Goal: Communication & Community: Answer question/provide support

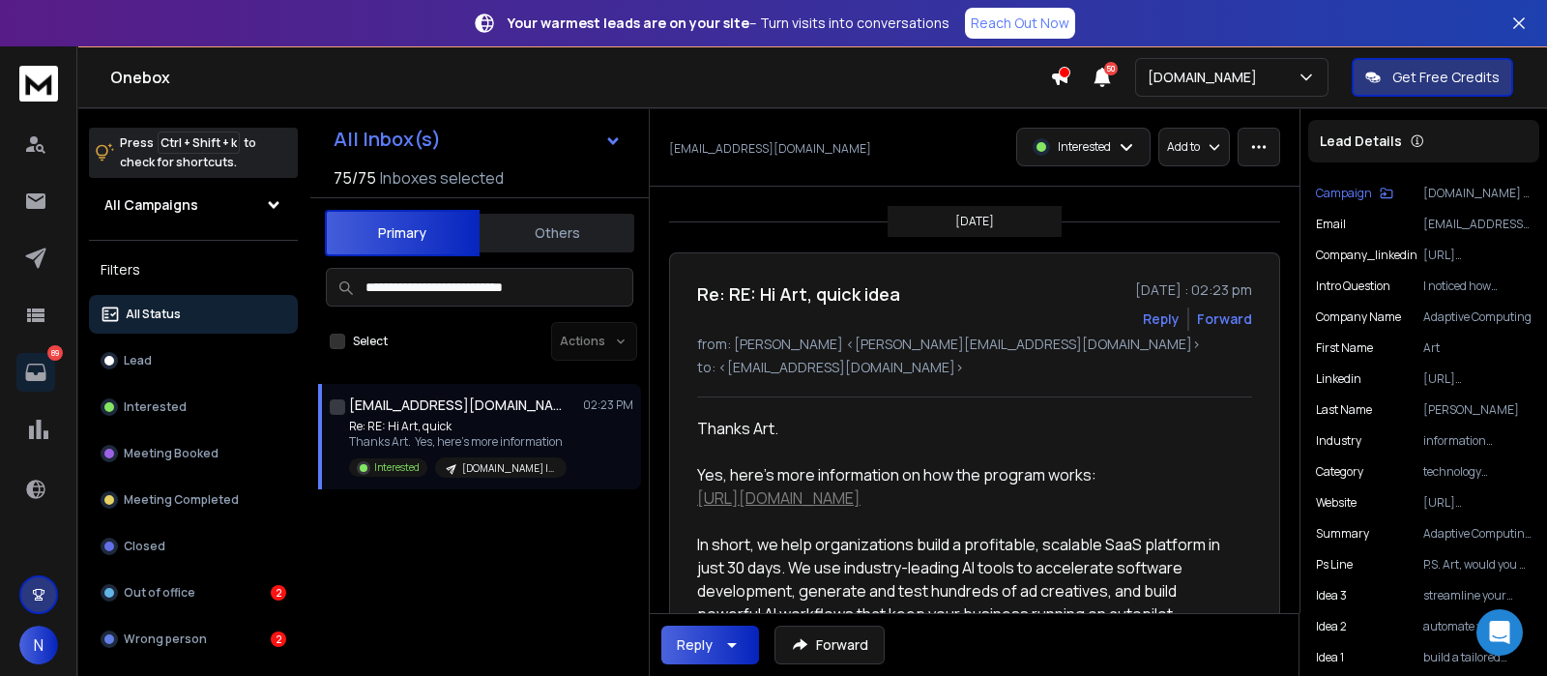
scroll to position [644, 0]
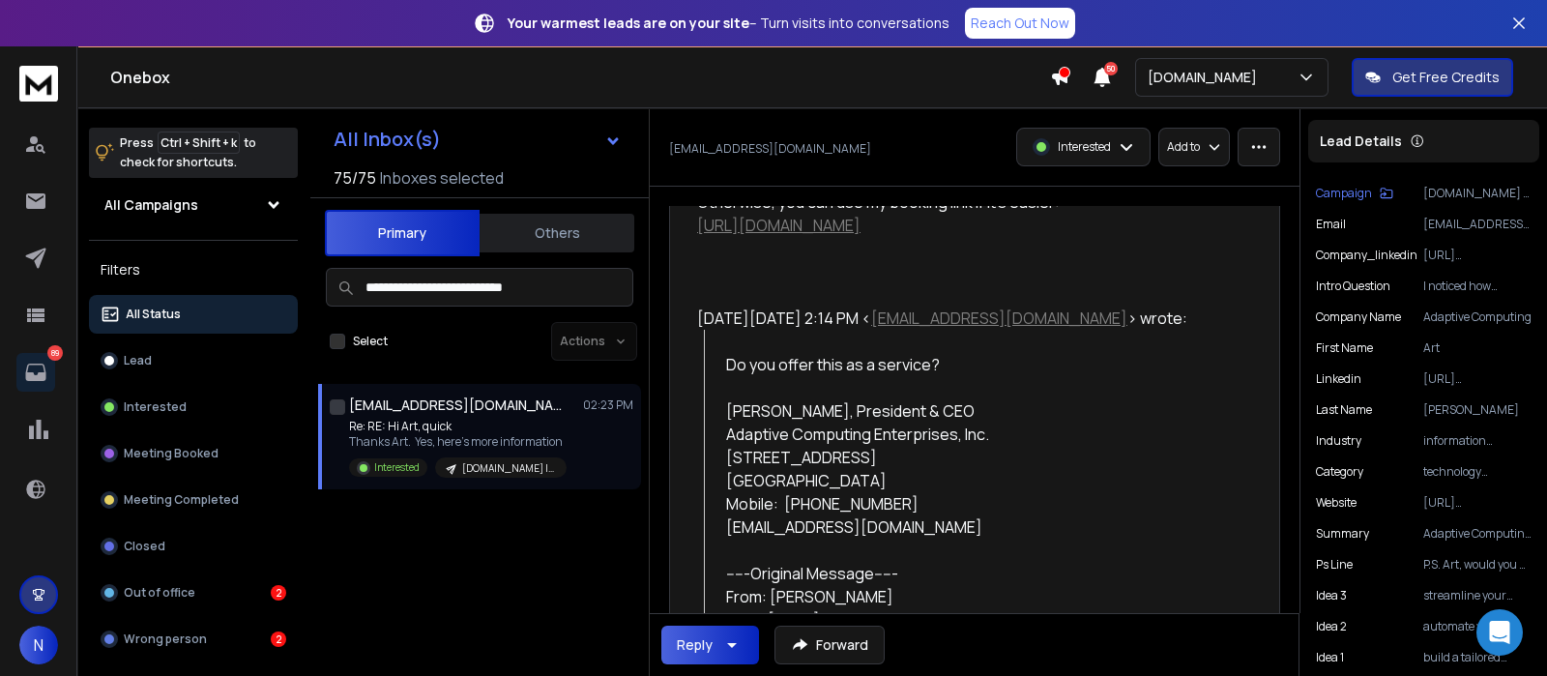
click at [412, 305] on input "**********" at bounding box center [479, 287] width 307 height 39
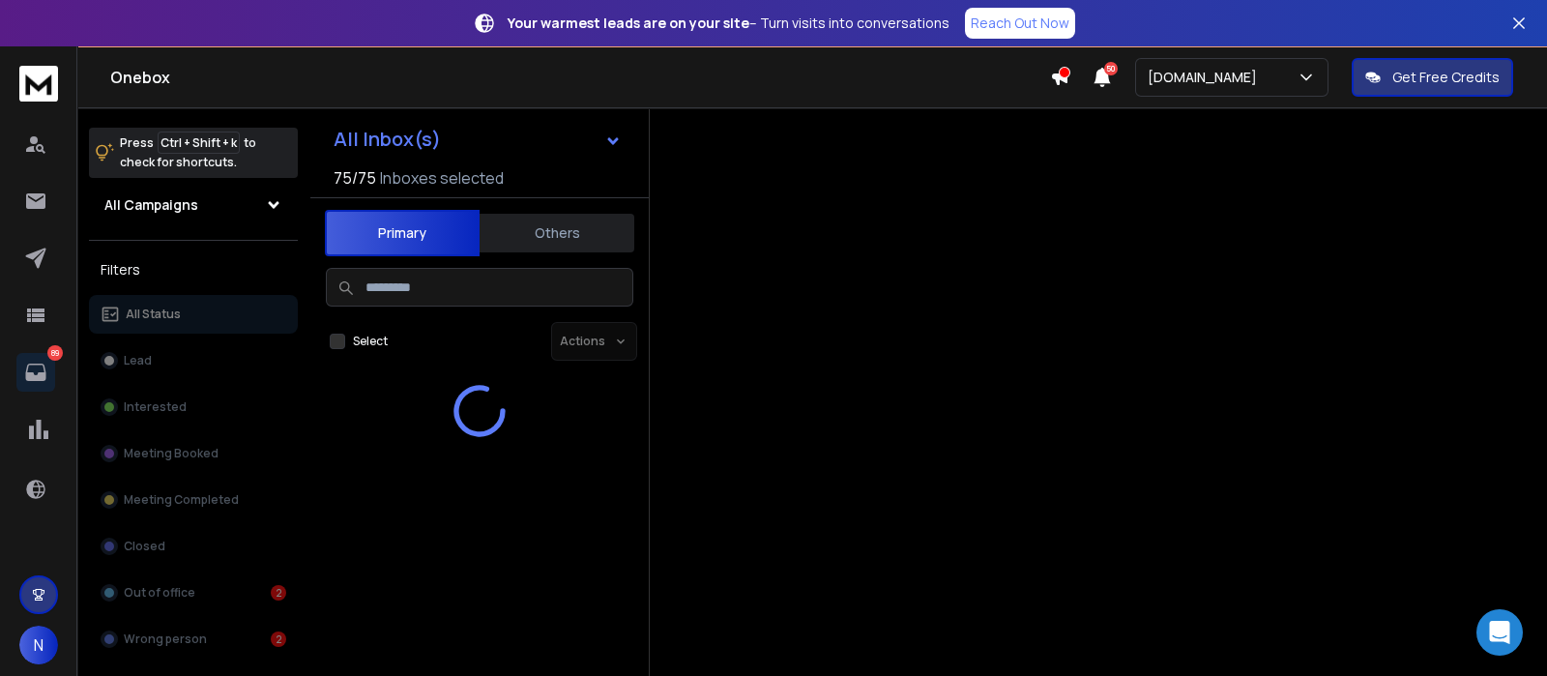
scroll to position [0, 0]
click at [0, 548] on div "89 N" at bounding box center [38, 364] width 77 height 637
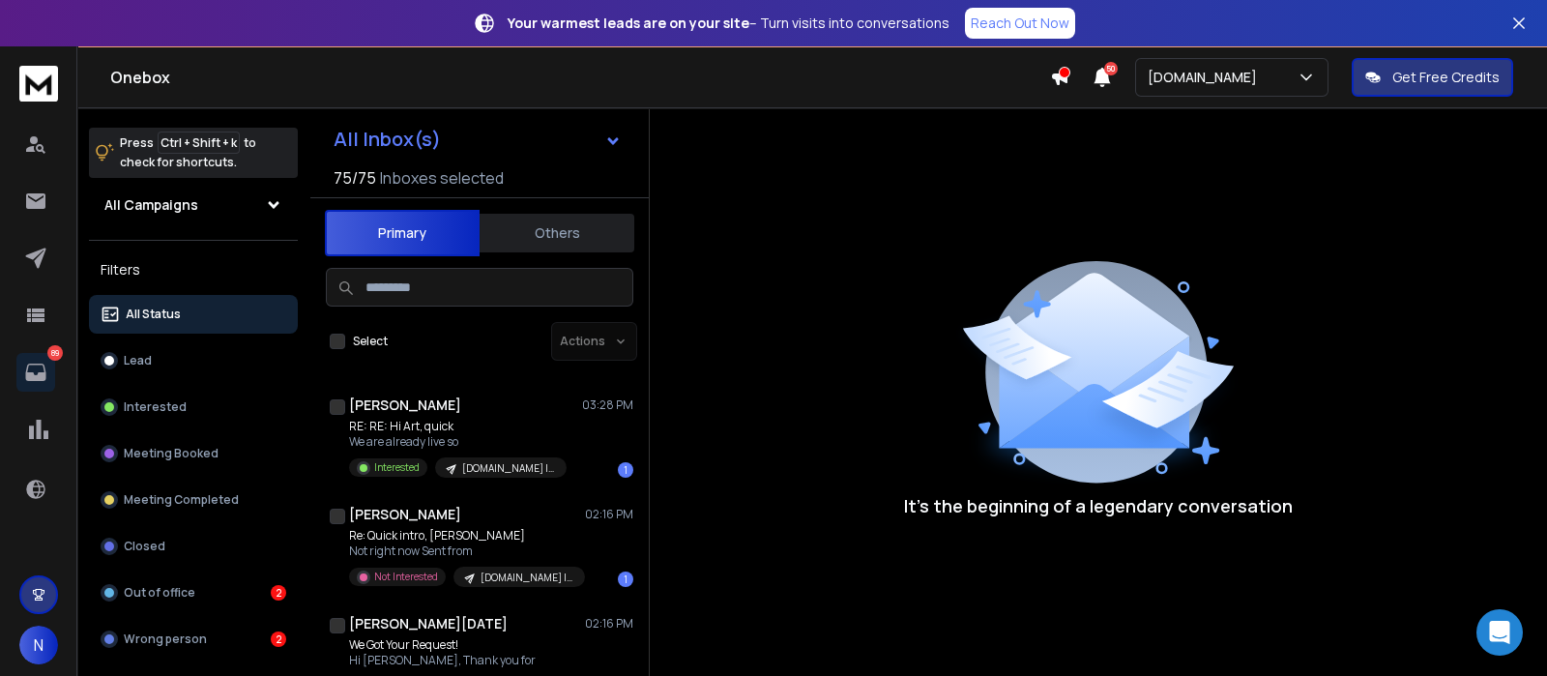
click at [0, 548] on div "89 N" at bounding box center [38, 364] width 77 height 637
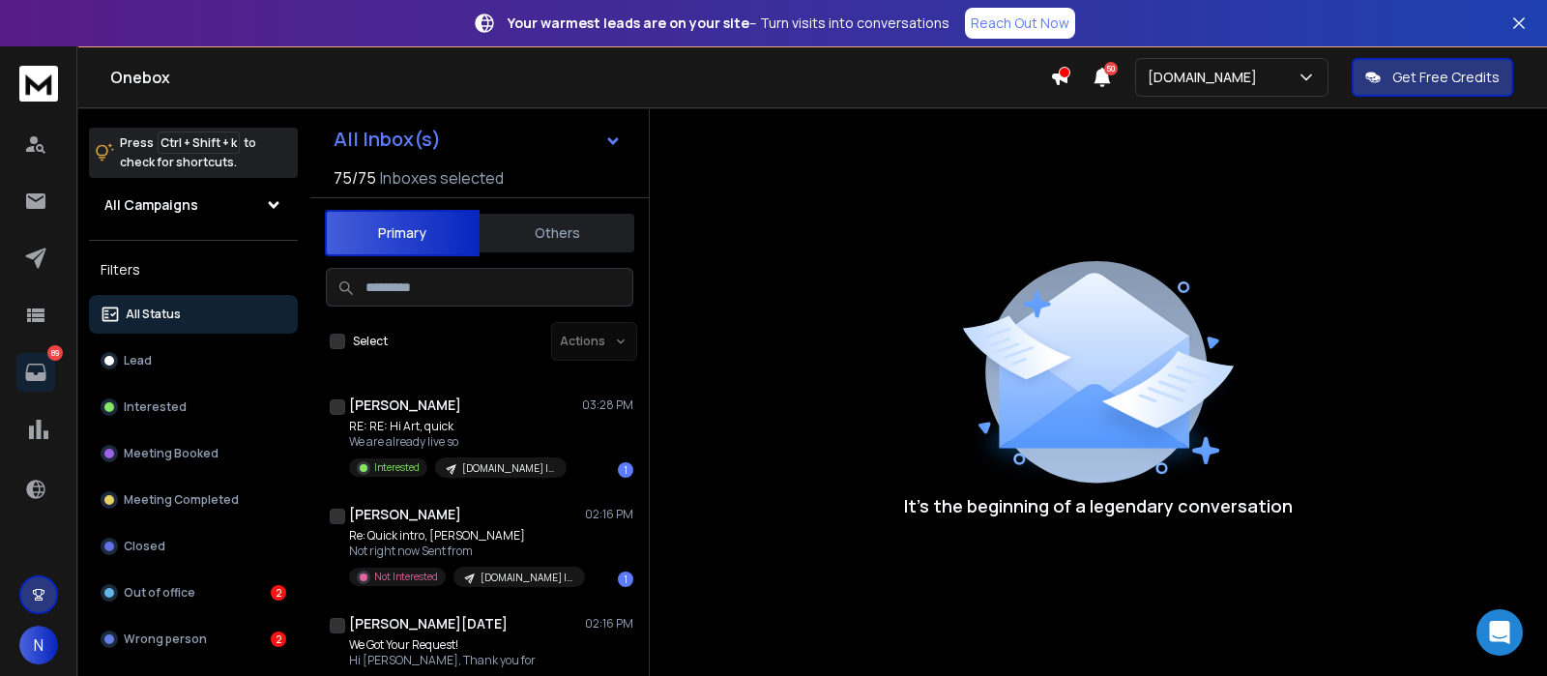
click at [0, 548] on div "89 N" at bounding box center [38, 364] width 77 height 637
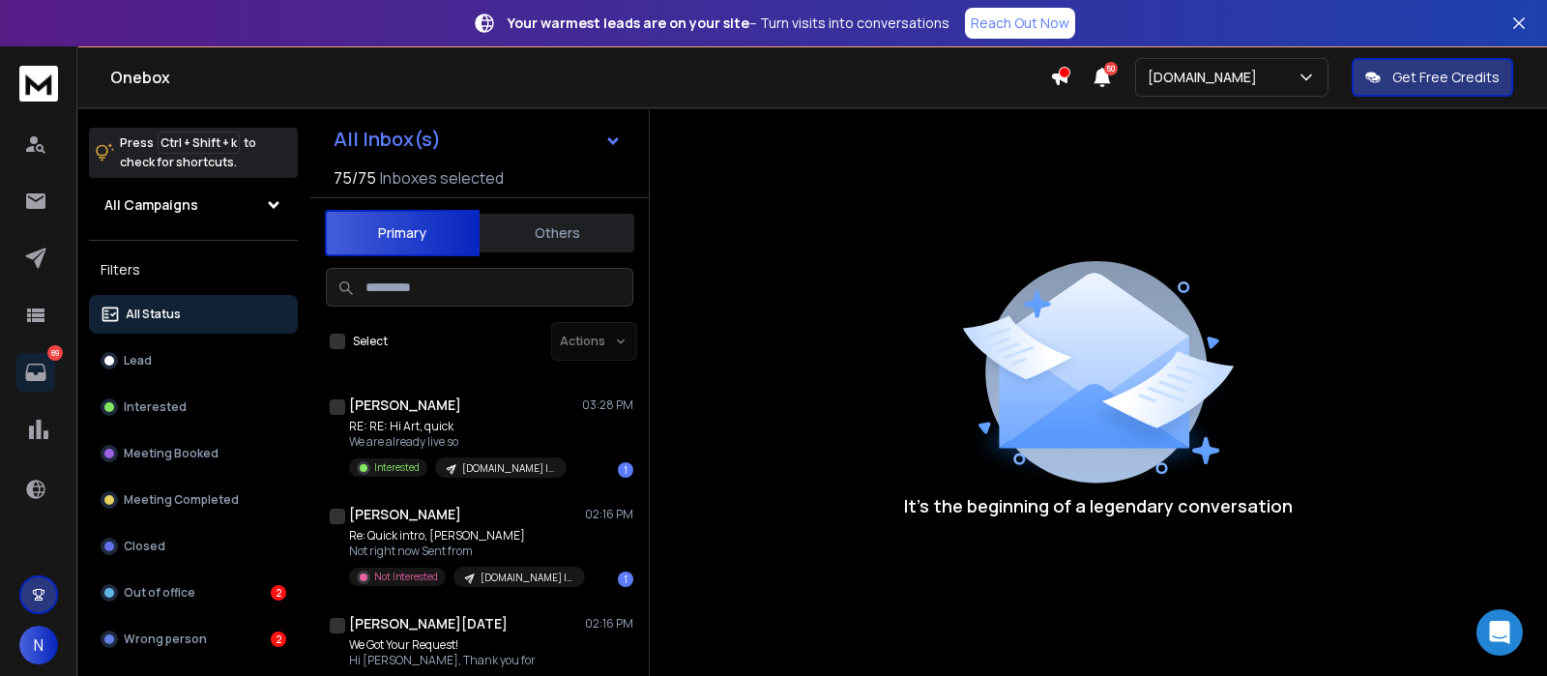
click at [0, 548] on div "89 N" at bounding box center [38, 364] width 77 height 637
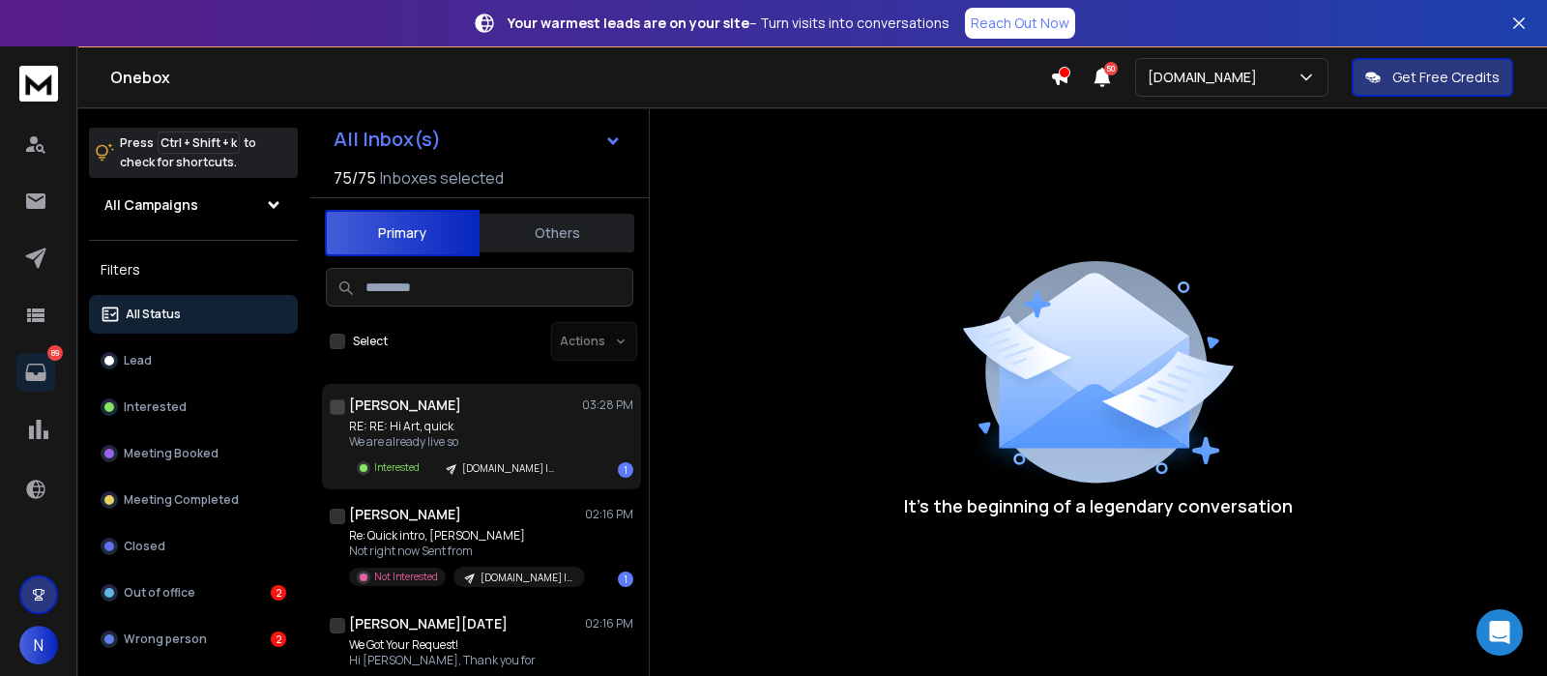
click at [504, 470] on p "[DOMAIN_NAME] | 14.2k Coaches-Consulting-Fitness-IT" at bounding box center [508, 468] width 93 height 15
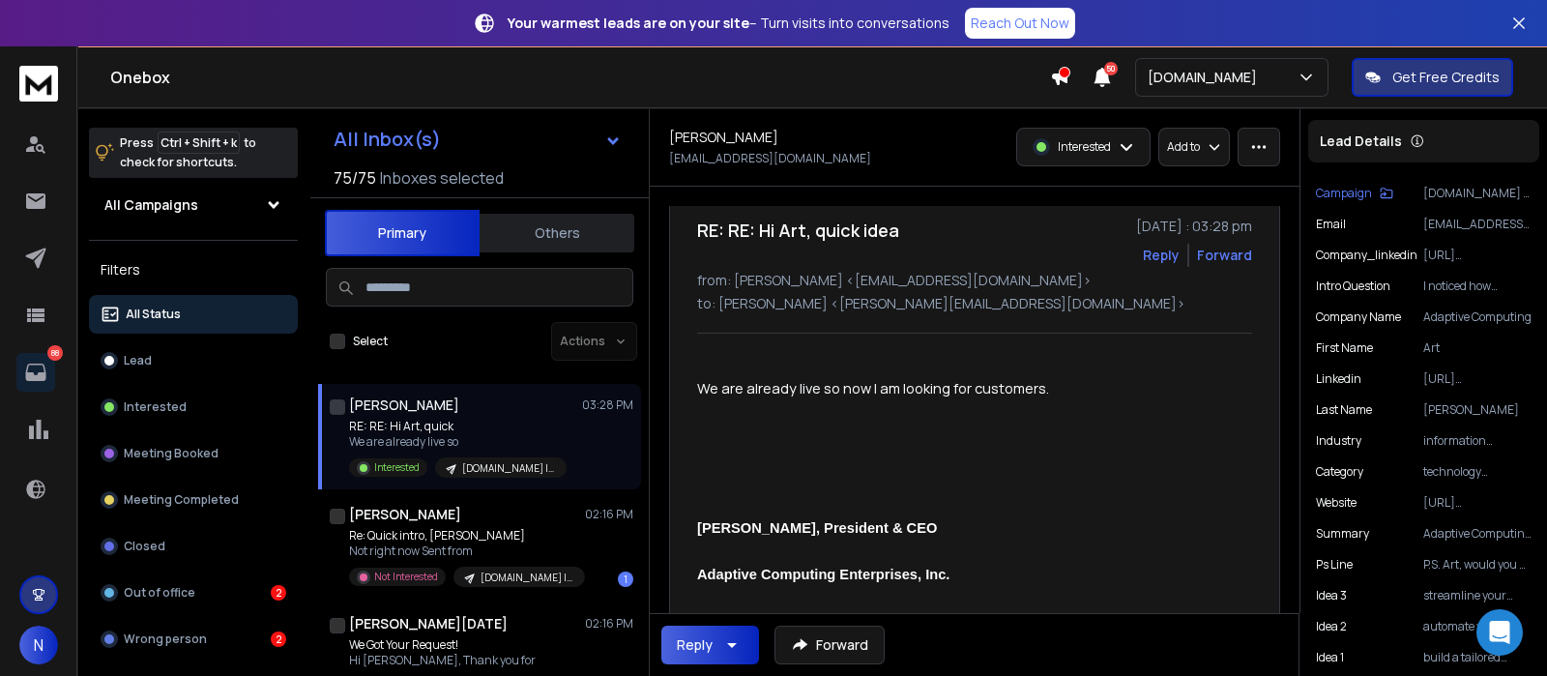
scroll to position [56, 0]
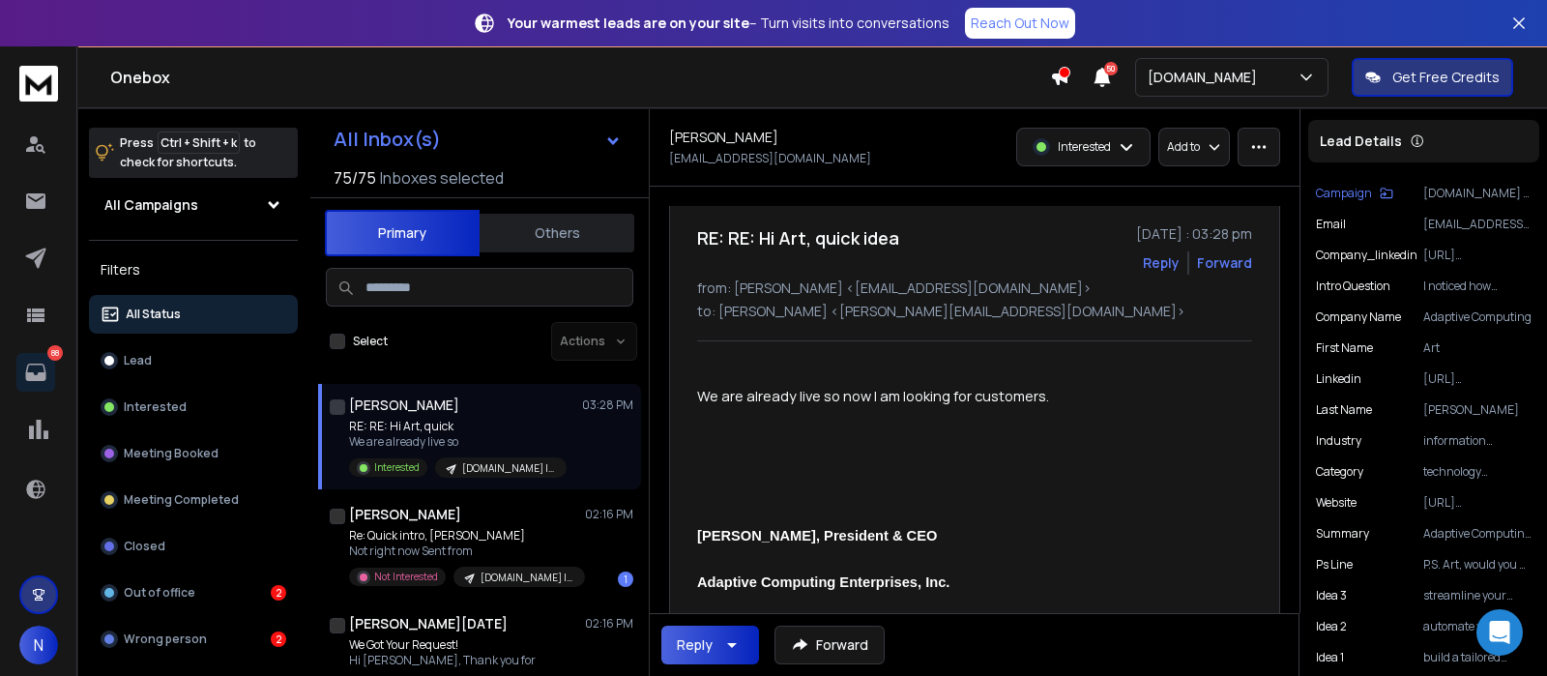
click at [952, 398] on span "We are already live so now I am looking for customers." at bounding box center [873, 395] width 352 height 19
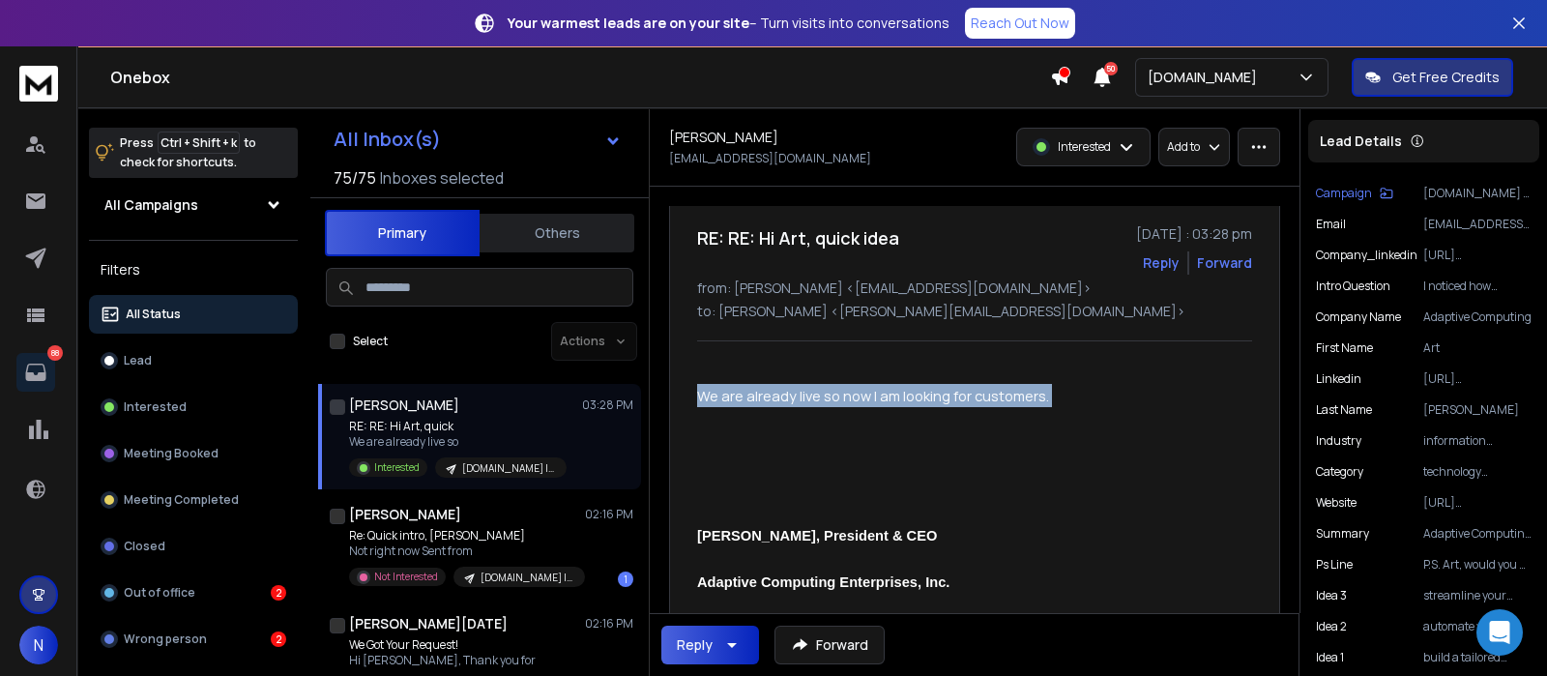
click at [952, 398] on span "We are already live so now I am looking for customers." at bounding box center [873, 395] width 352 height 19
copy span "We are already live so now I am looking for customers."
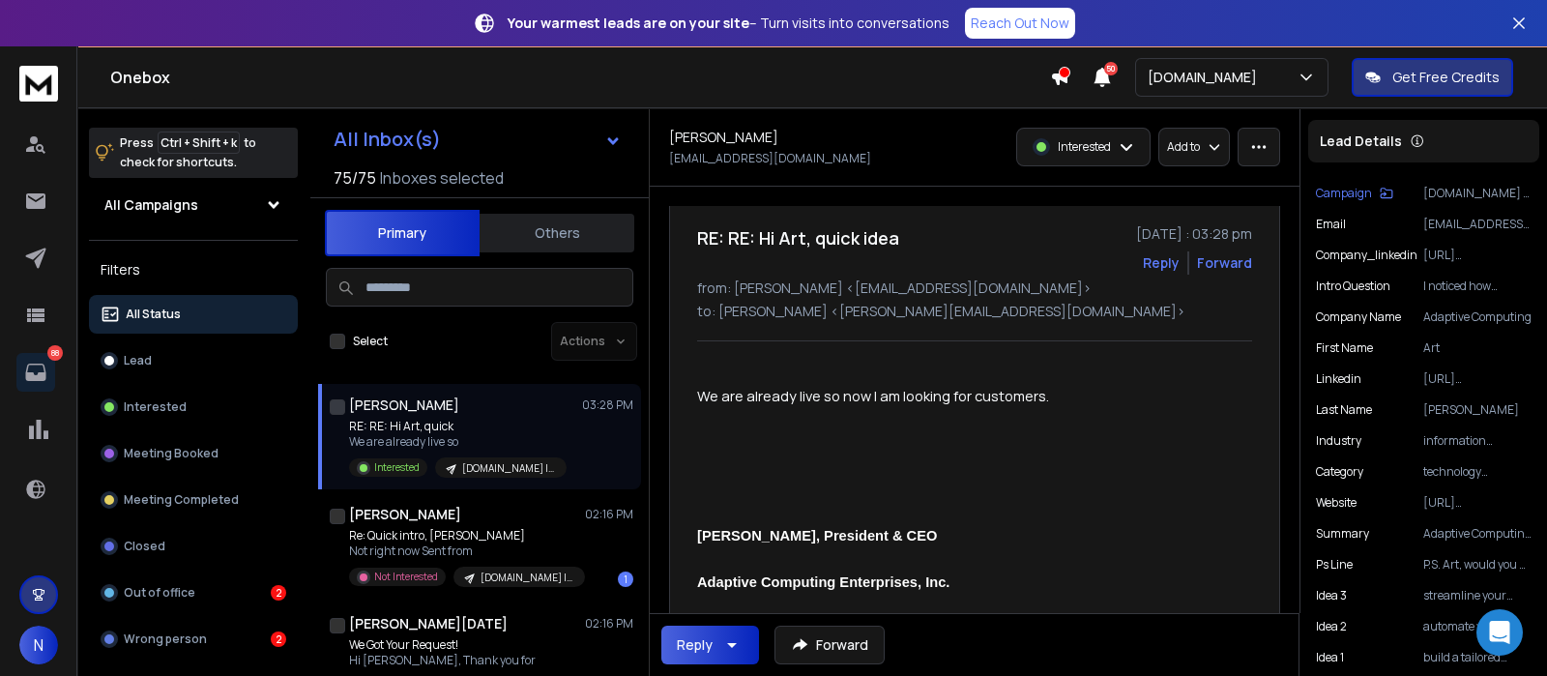
click at [602, 427] on div "RE: RE: Hi Art, quick We are already live so Interested [DOMAIN_NAME] | 14.2k C…" at bounding box center [491, 448] width 284 height 59
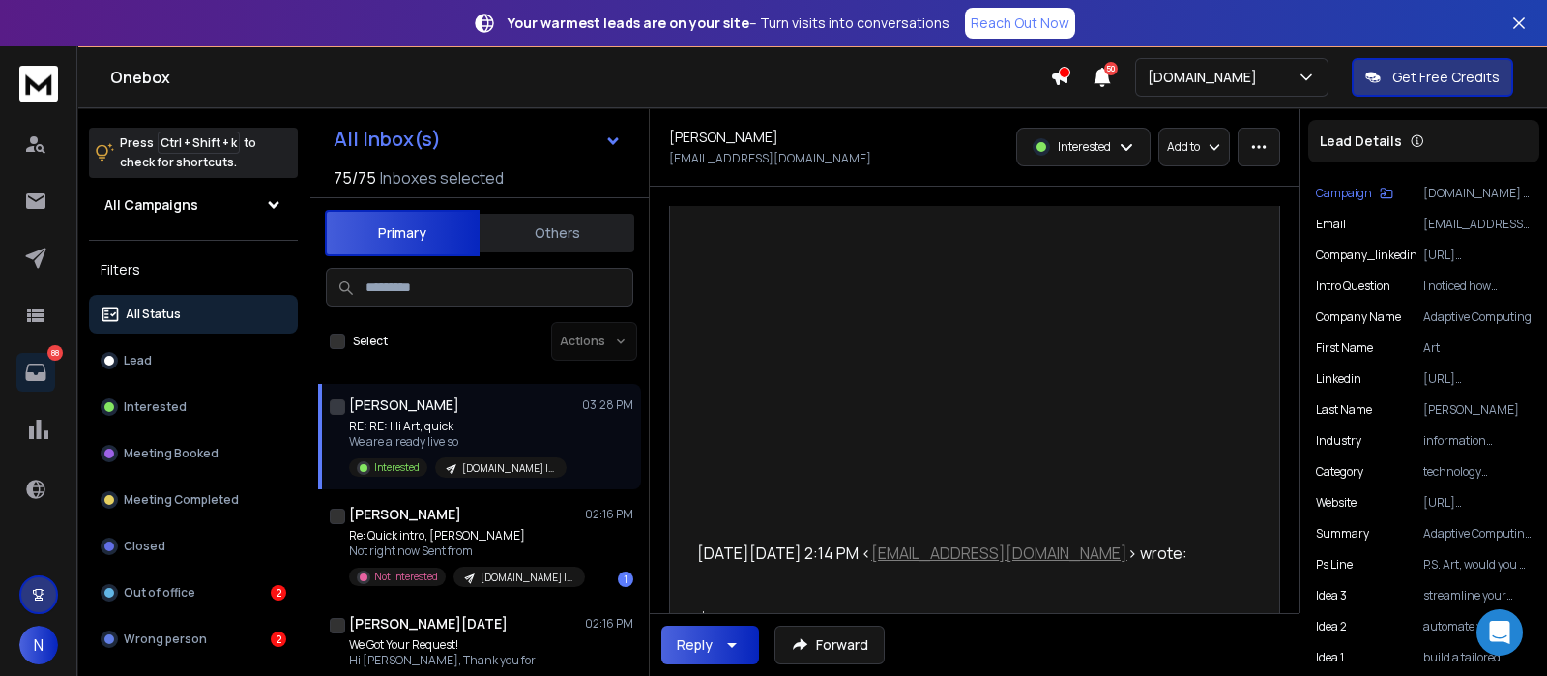
scroll to position [1426, 0]
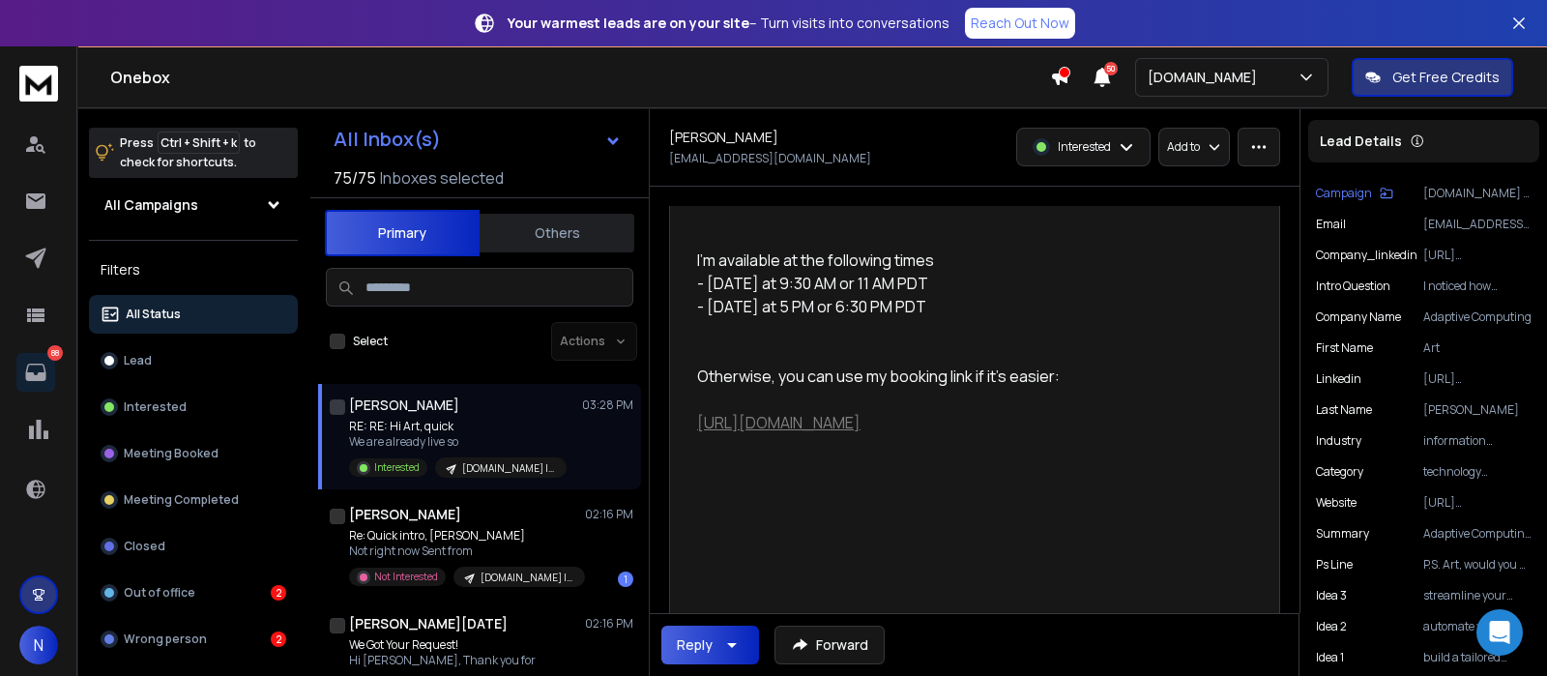
click at [1015, 434] on p "Thanks Art. Yes, here’s more information on how the program works: [URL][DOMAIN…" at bounding box center [967, 109] width 540 height 650
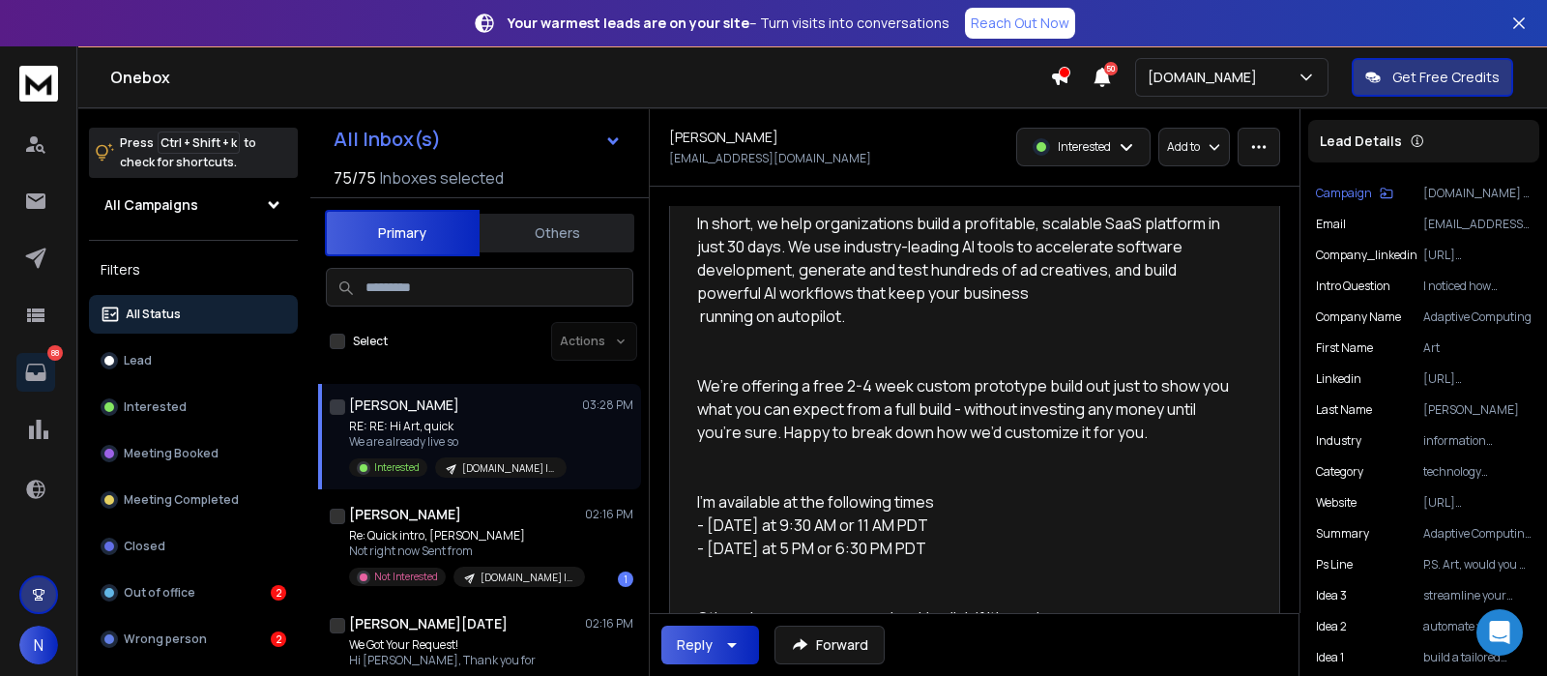
scroll to position [1023, 0]
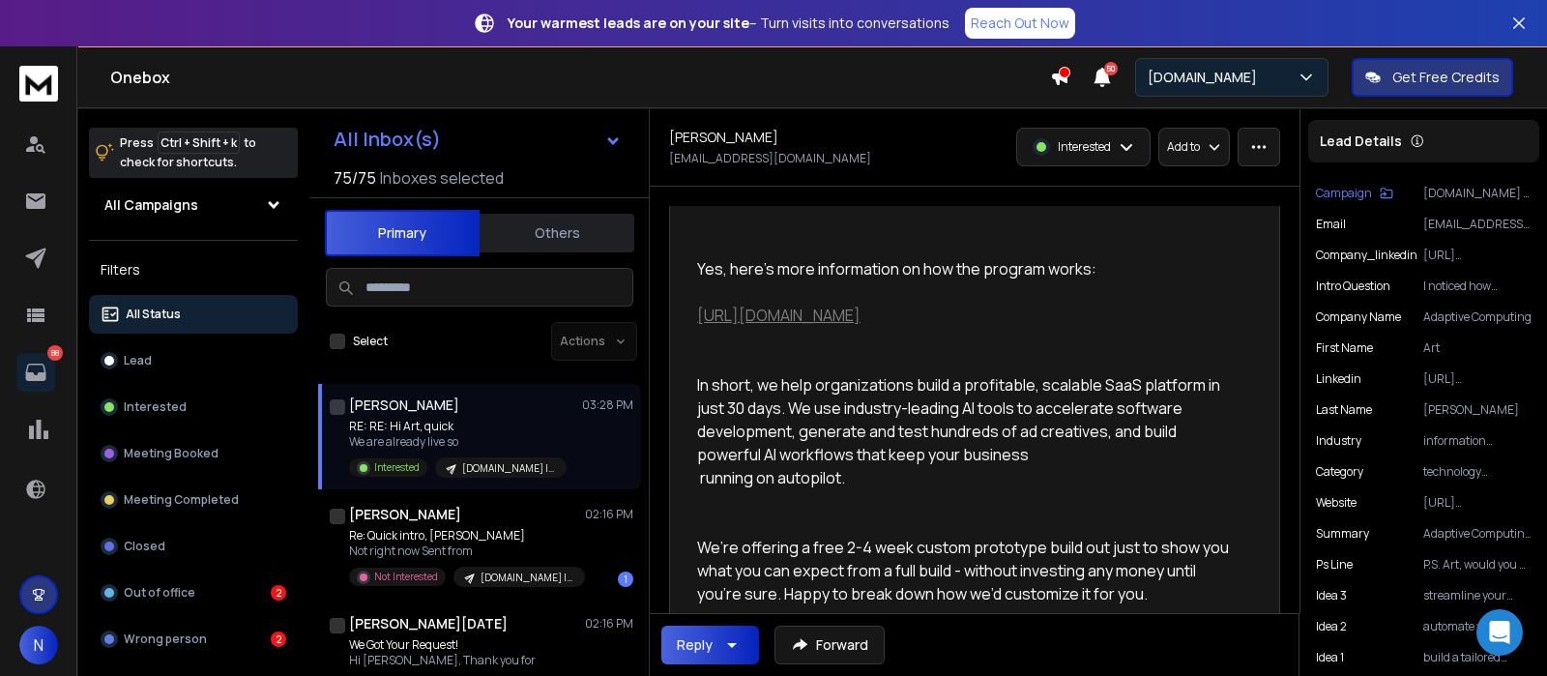
click at [1247, 82] on div "[DOMAIN_NAME]" at bounding box center [1232, 77] width 168 height 19
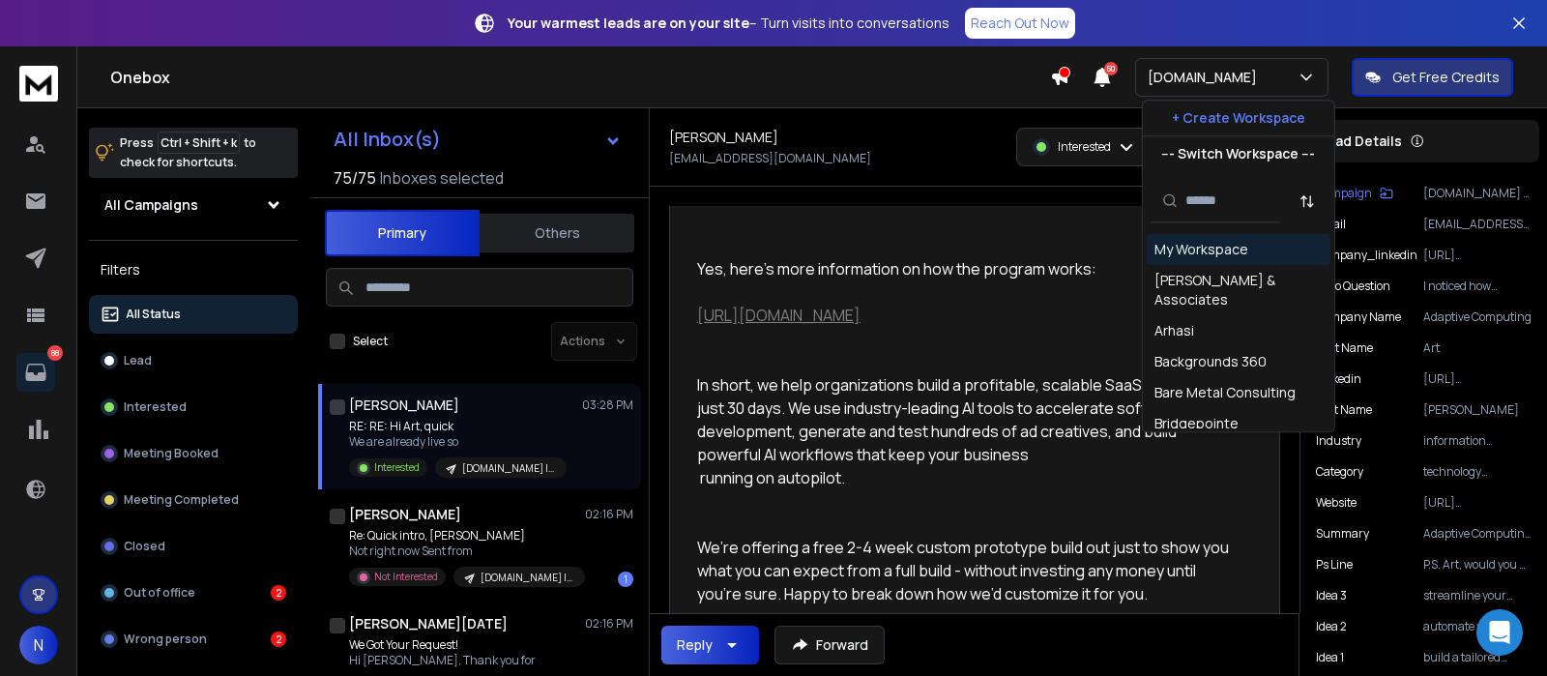
click at [1228, 195] on input "text" at bounding box center [1226, 200] width 83 height 43
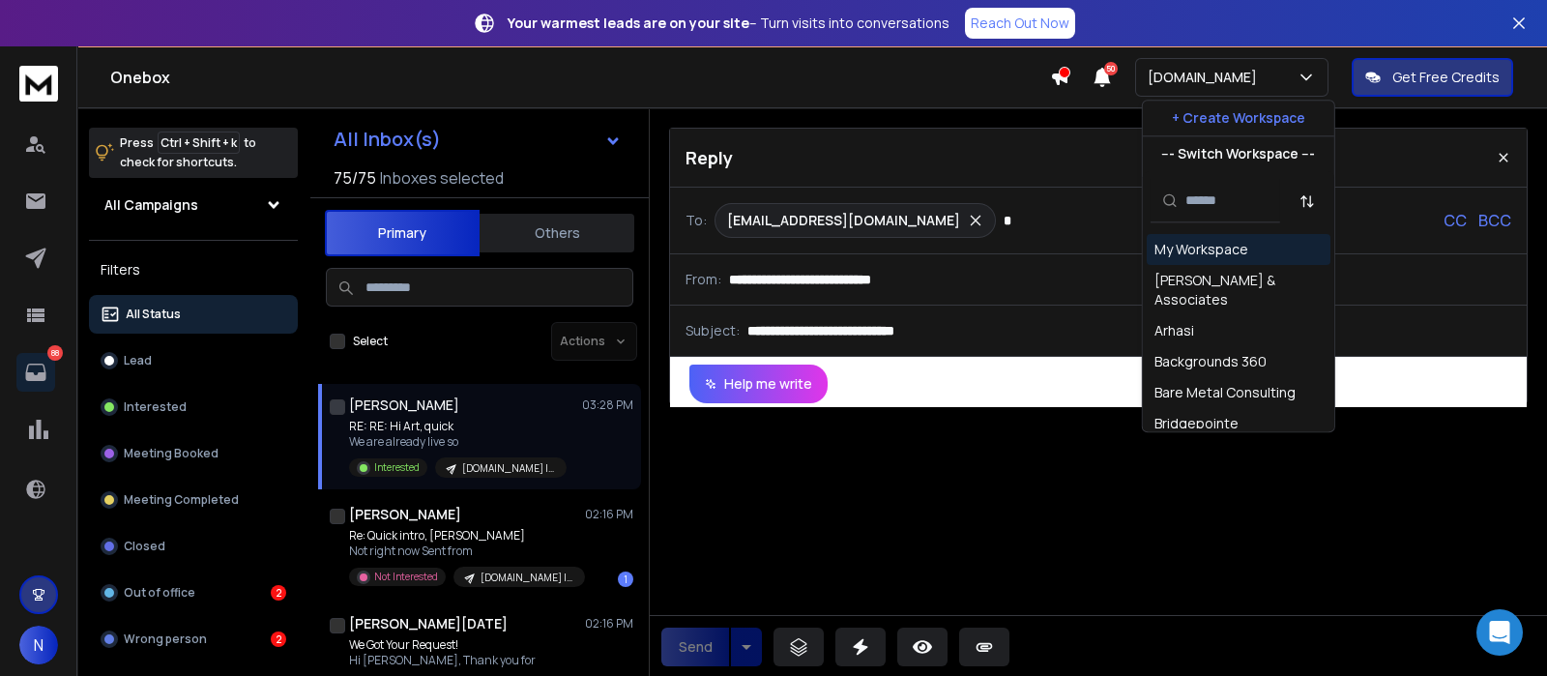
type input "*"
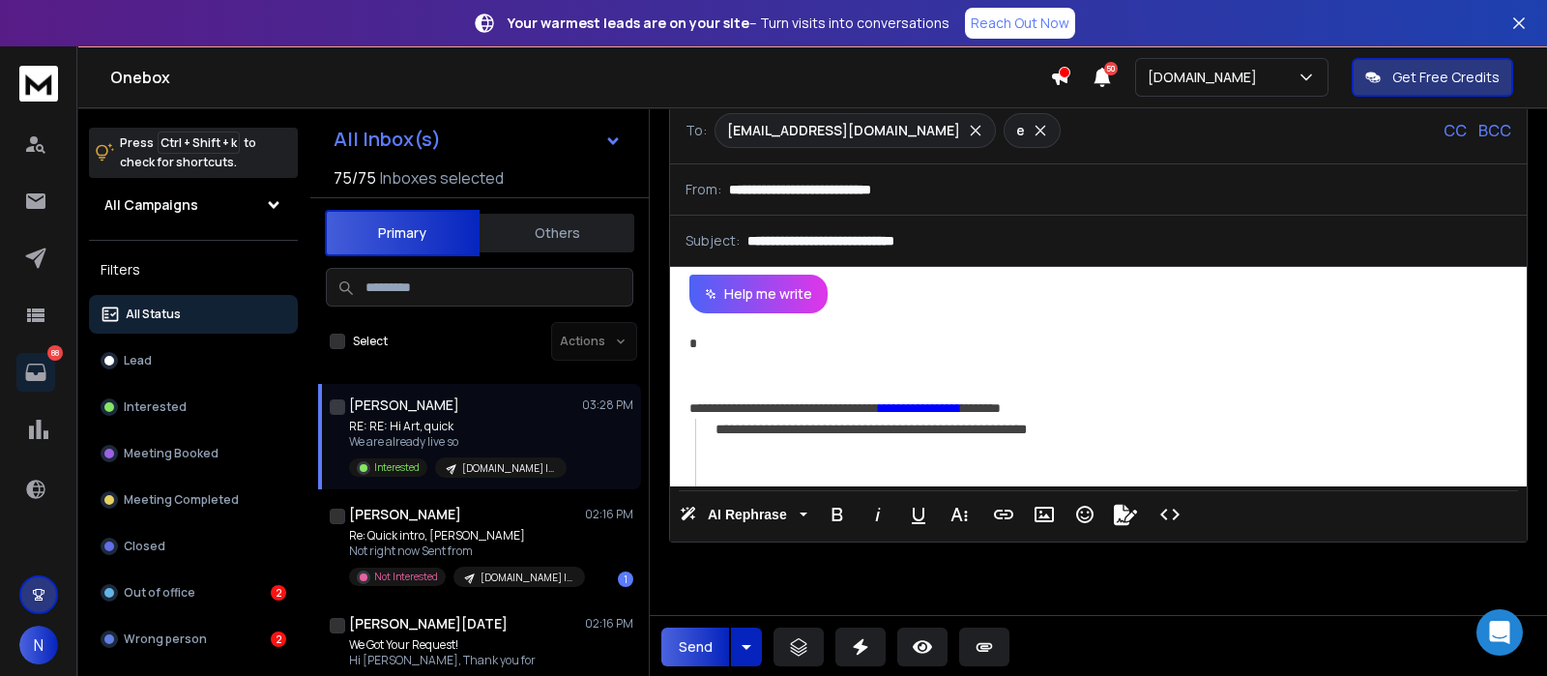
scroll to position [0, 0]
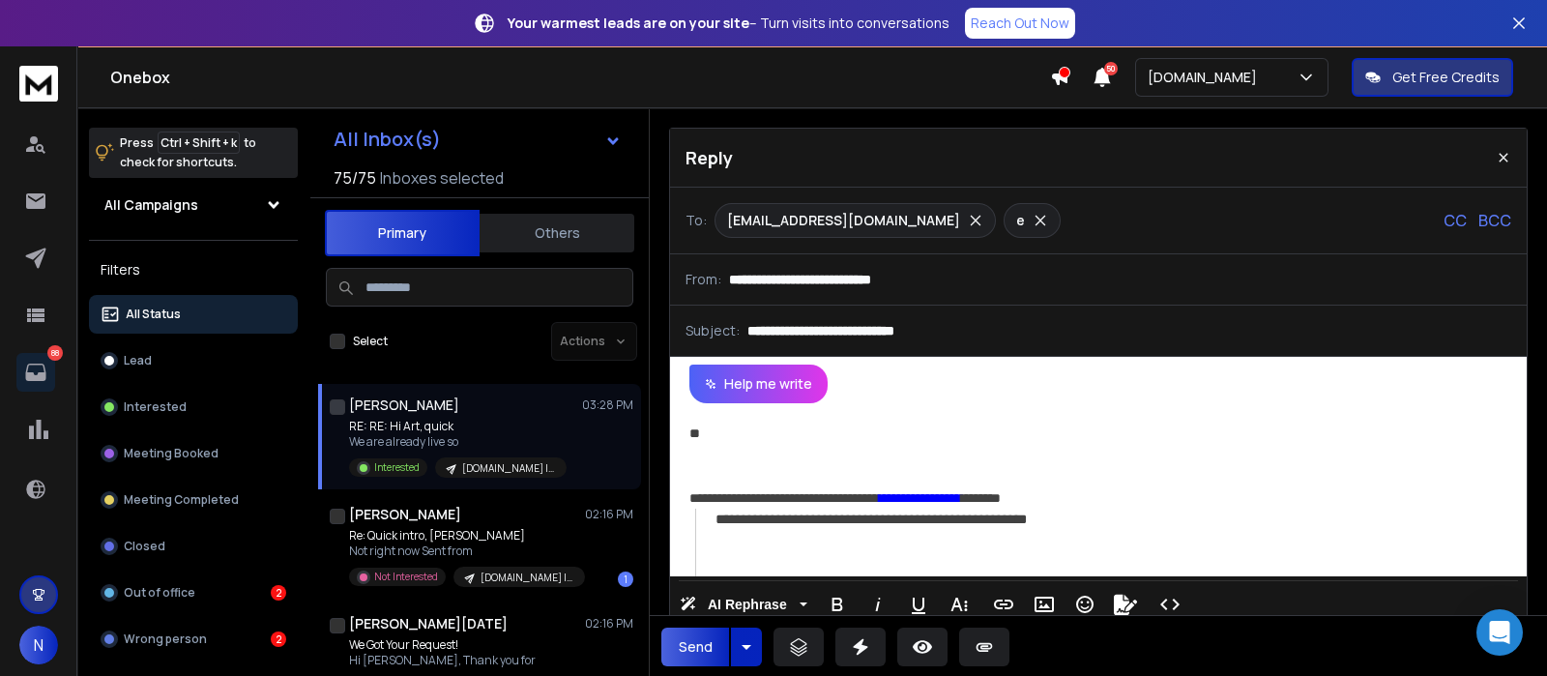
click at [1507, 155] on div "Reply" at bounding box center [1098, 158] width 857 height 58
click at [1502, 159] on icon at bounding box center [1503, 157] width 15 height 15
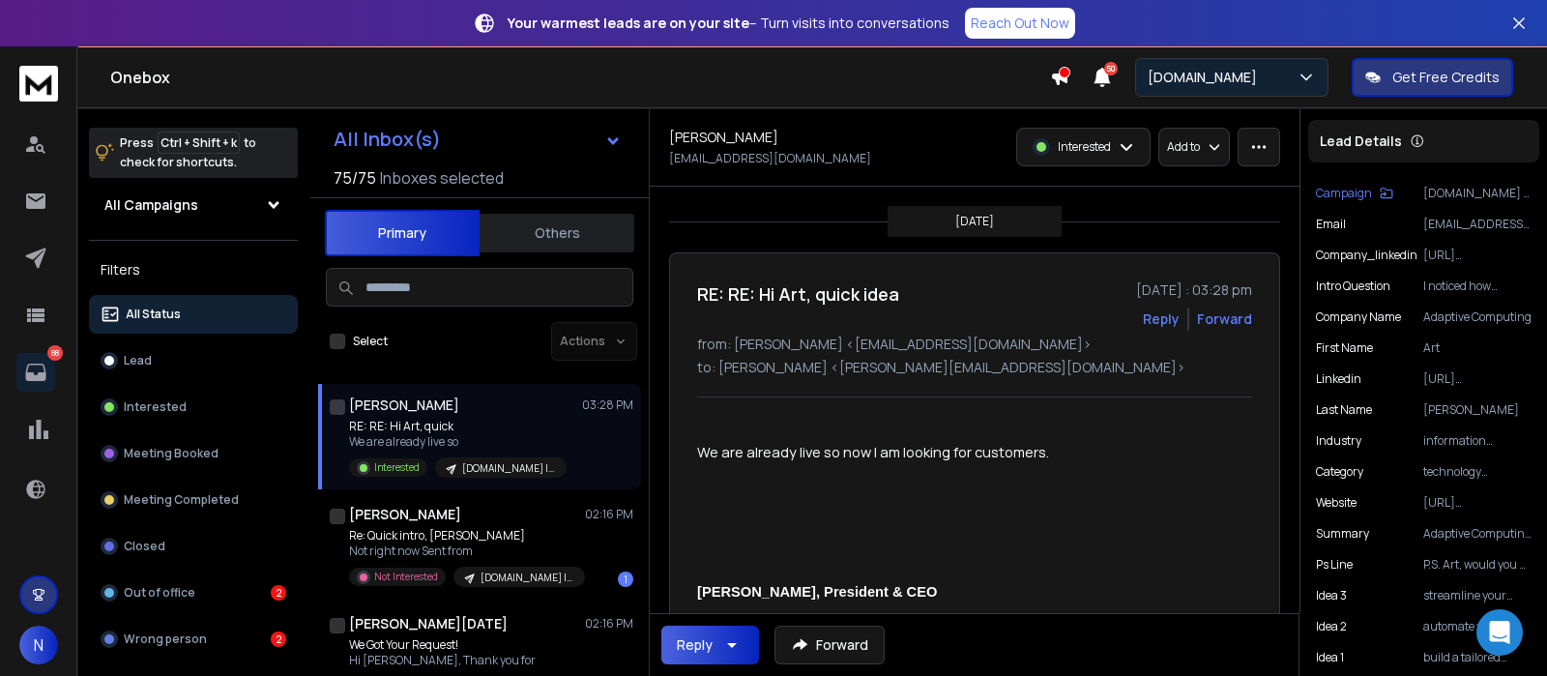
click at [1307, 84] on icon "button" at bounding box center [1306, 77] width 19 height 19
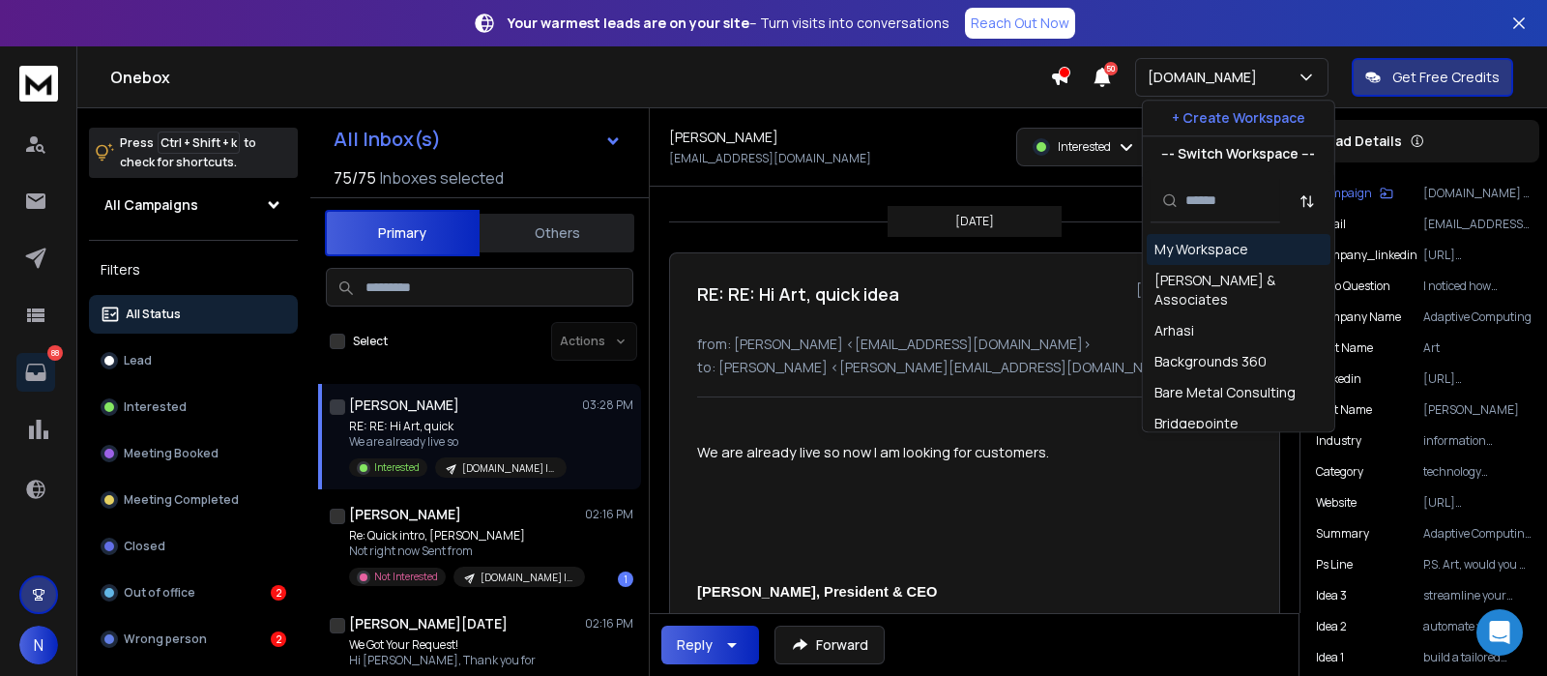
click at [1220, 206] on input "text" at bounding box center [1226, 200] width 83 height 43
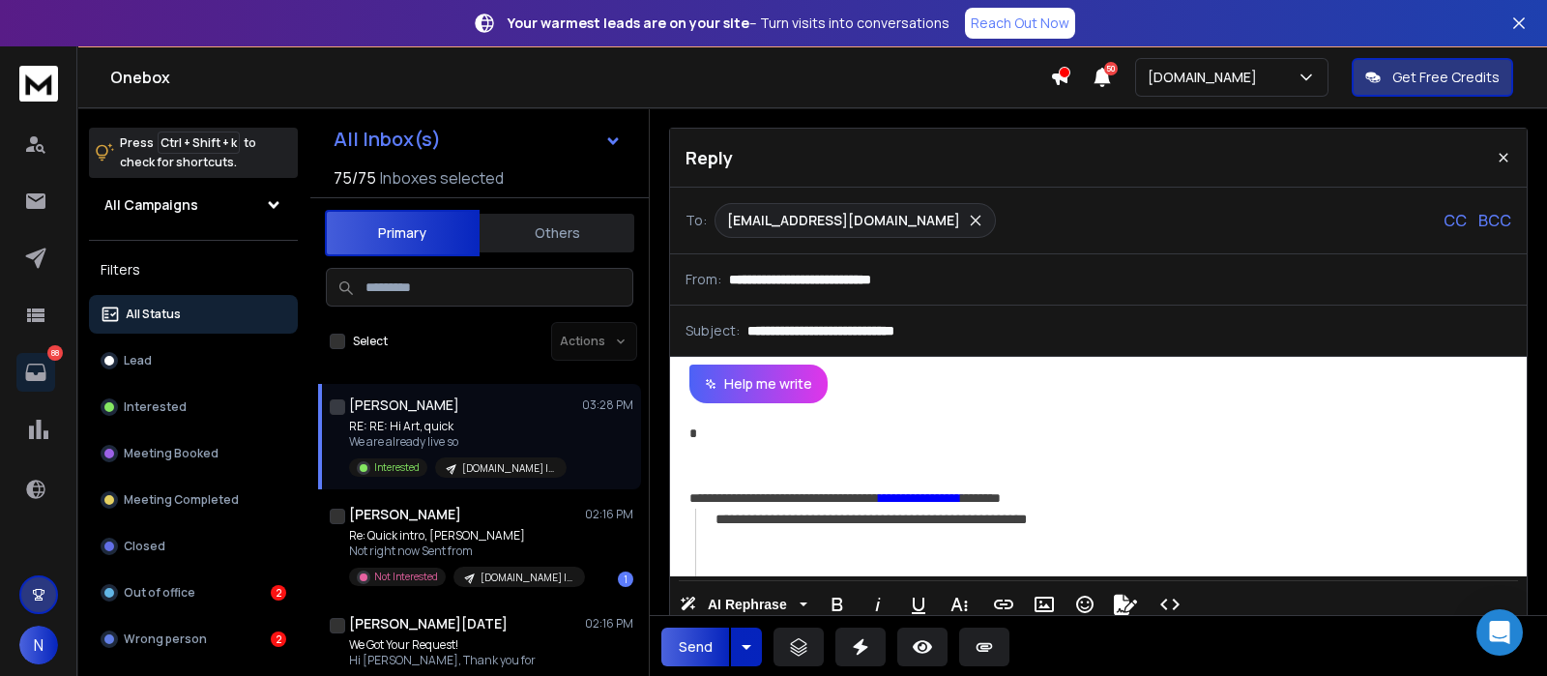
click at [1499, 157] on icon at bounding box center [1503, 157] width 9 height 9
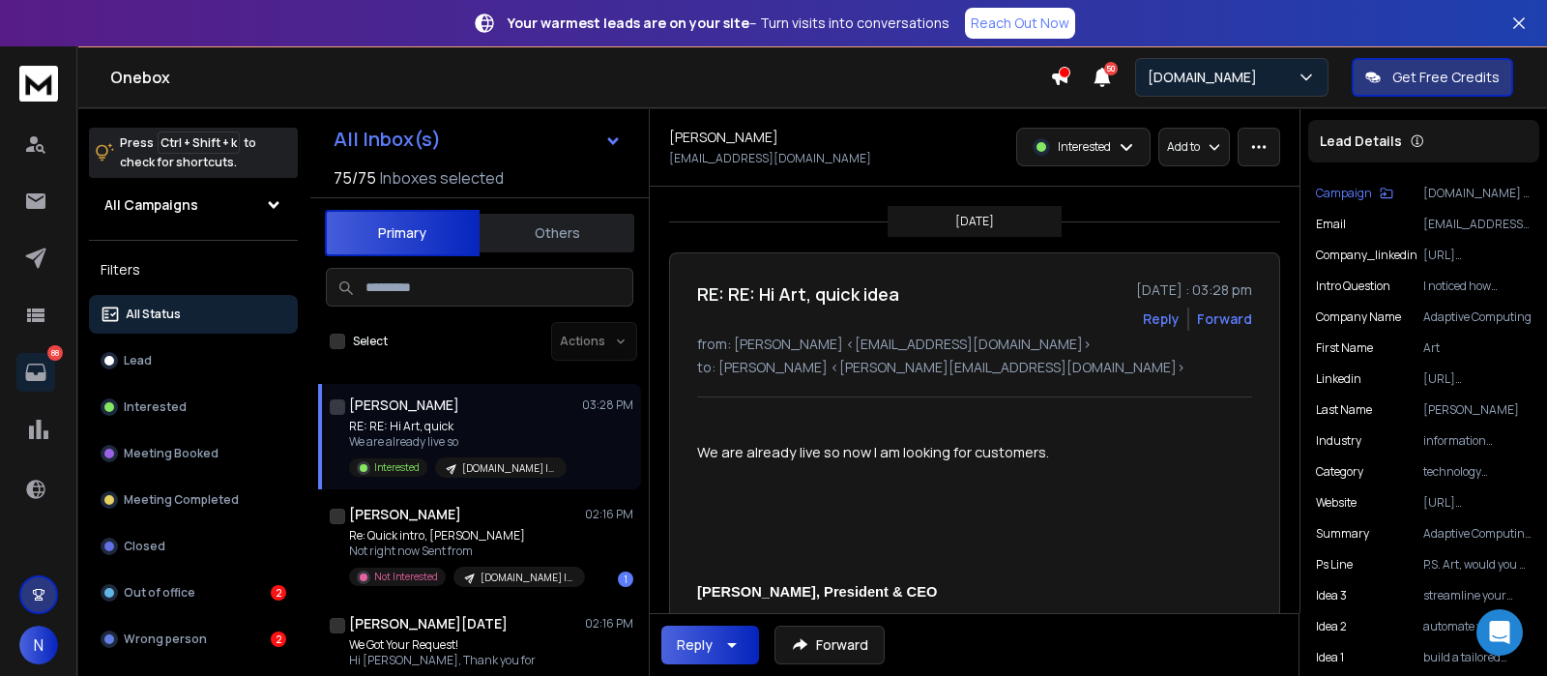
click at [1275, 74] on div "[DOMAIN_NAME]" at bounding box center [1232, 77] width 168 height 19
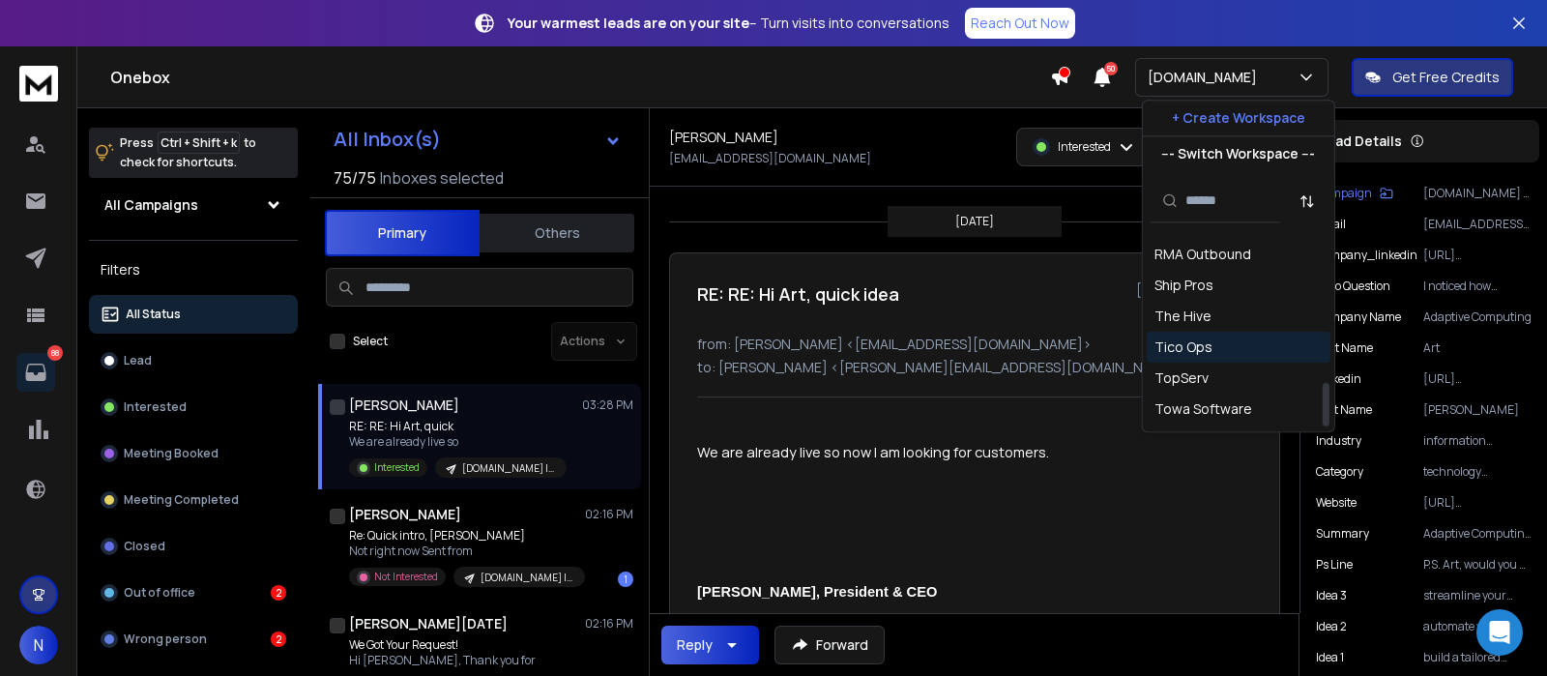
scroll to position [569, 0]
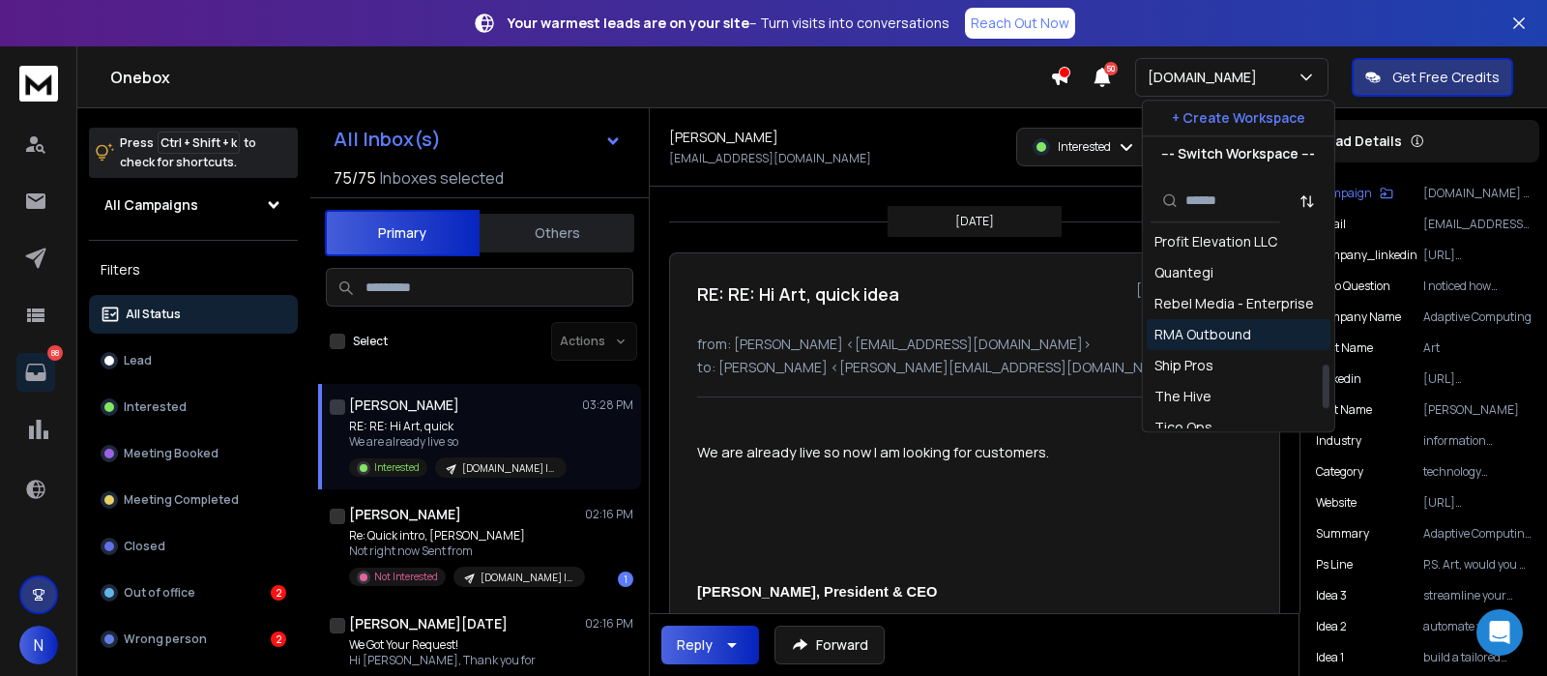
click at [1242, 325] on div "RMA Outbound" at bounding box center [1202, 334] width 97 height 19
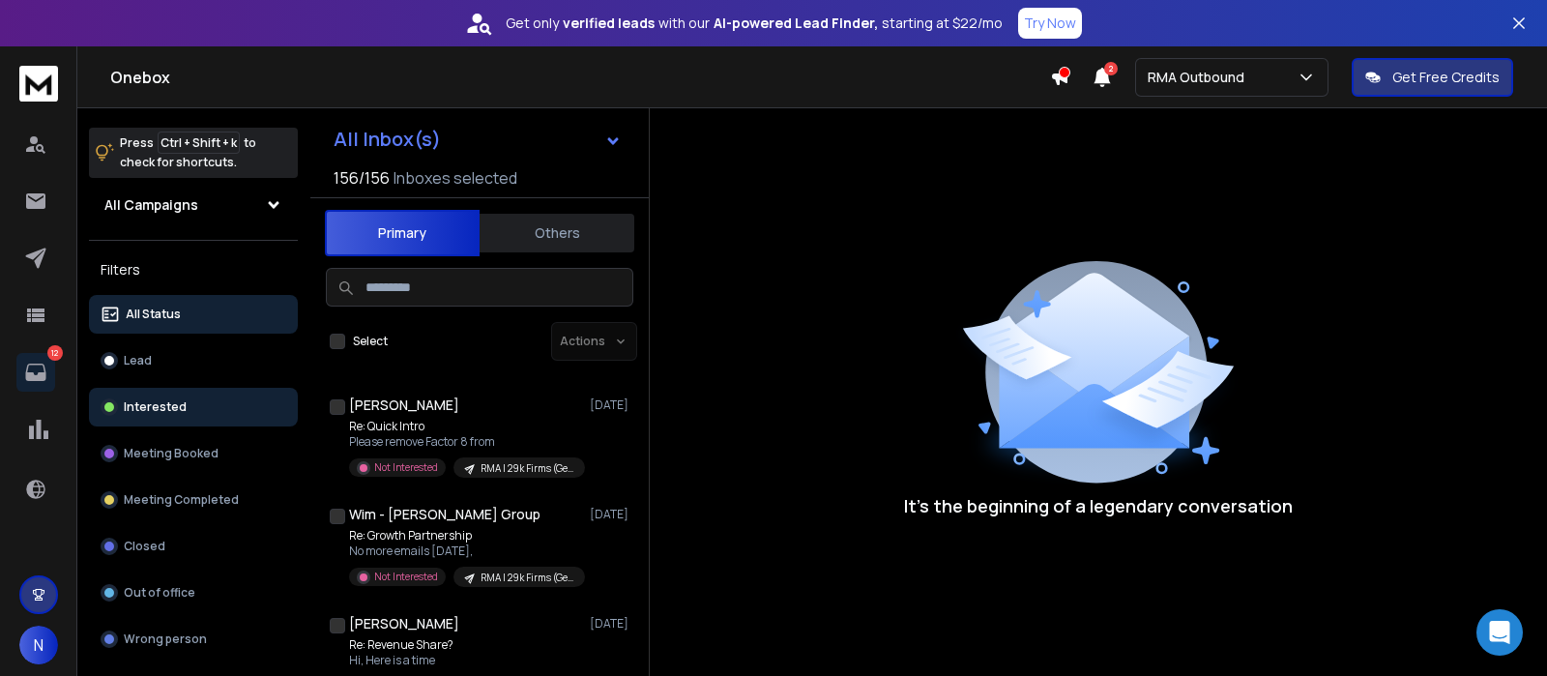
click at [178, 388] on button "Interested" at bounding box center [193, 407] width 209 height 39
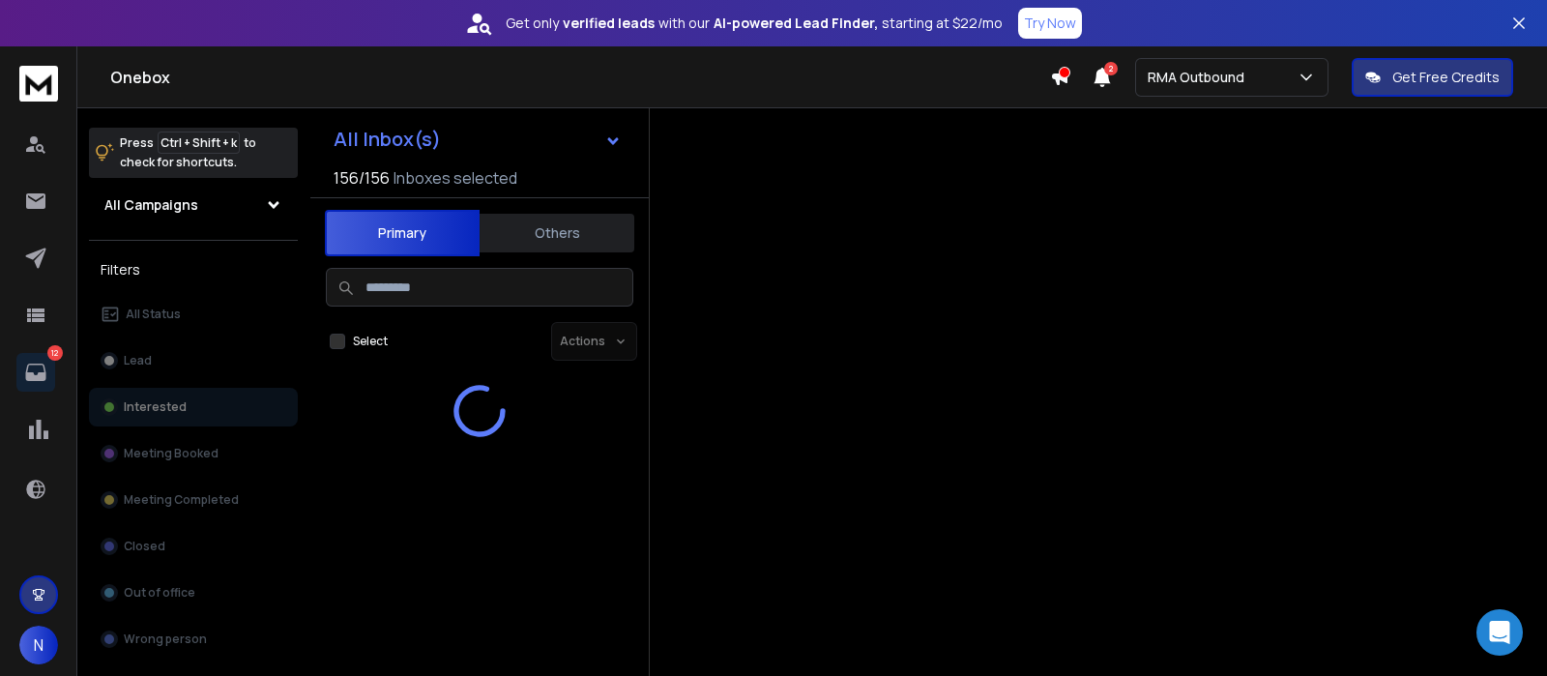
click at [173, 323] on div "All Status Lead Interested Meeting Booked Meeting Completed Closed Out of offic…" at bounding box center [193, 500] width 209 height 410
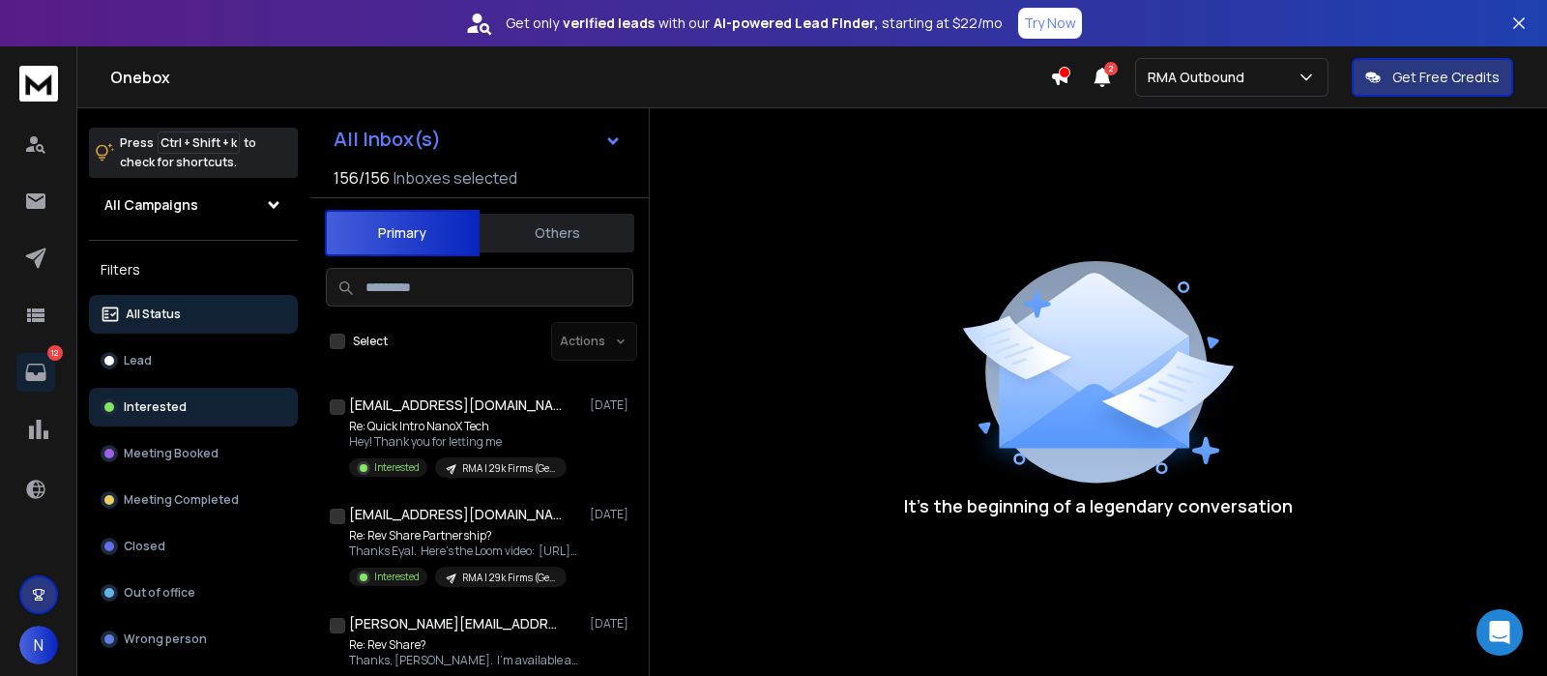
click at [171, 323] on div "All Status" at bounding box center [141, 314] width 80 height 19
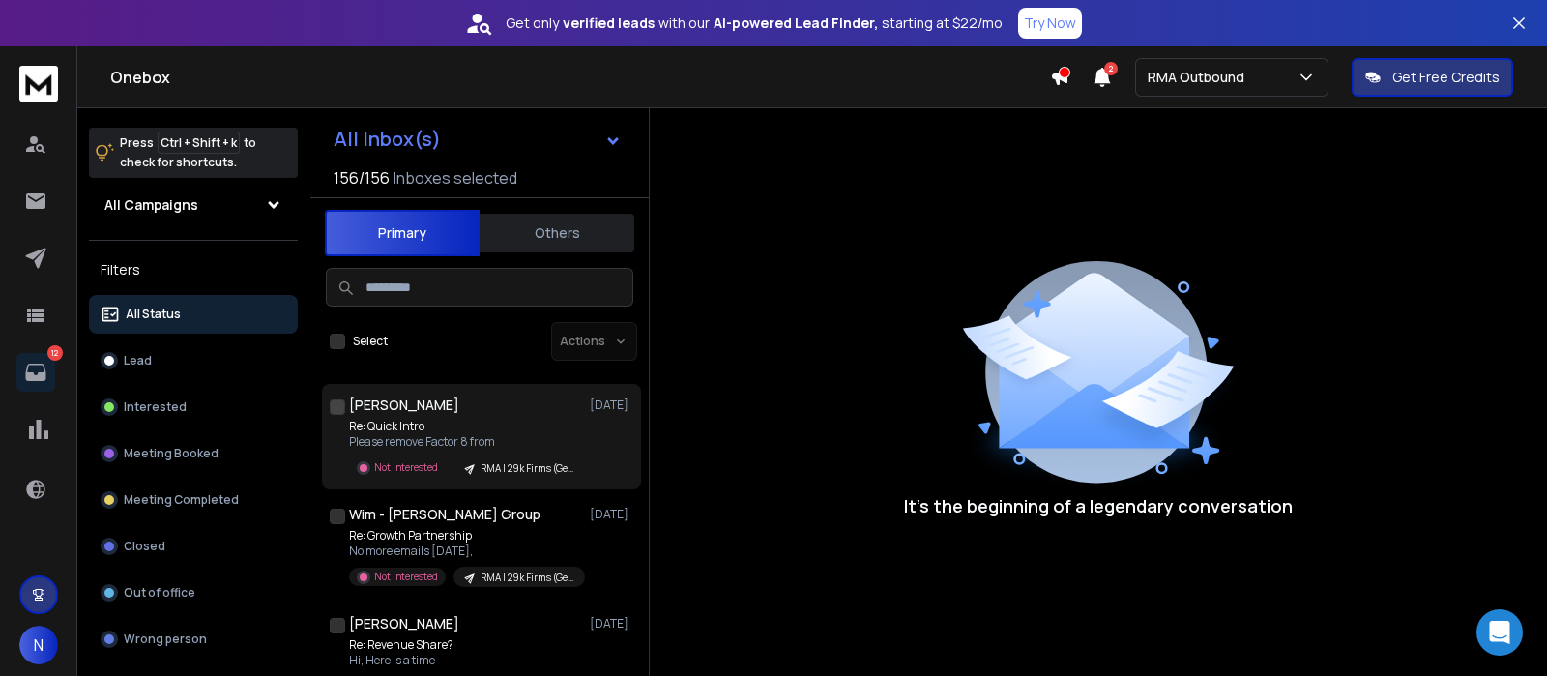
scroll to position [161, 0]
